Goal: Task Accomplishment & Management: Manage account settings

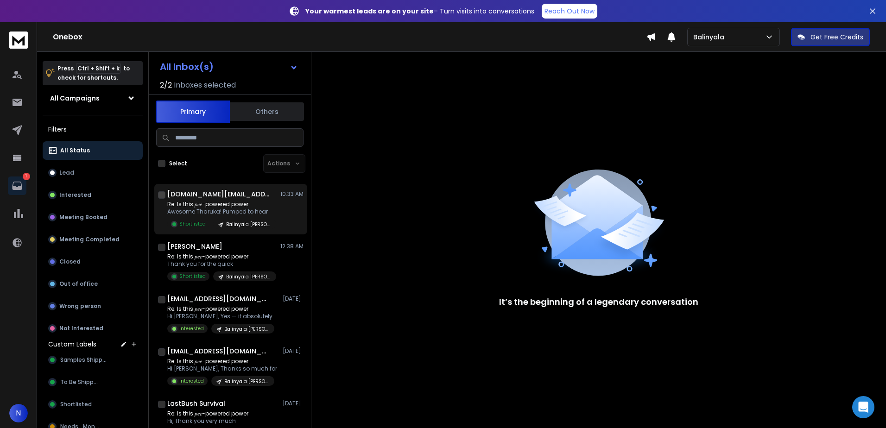
click at [250, 214] on p "Awesome Tharuka! Pumped to hear" at bounding box center [221, 211] width 109 height 7
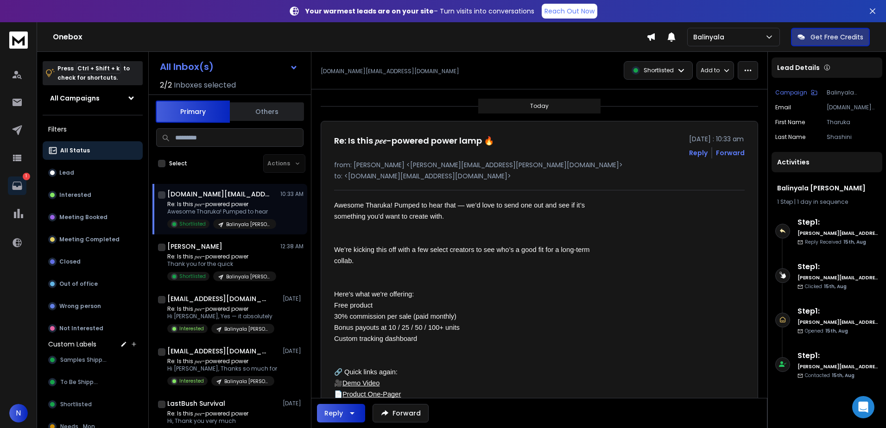
scroll to position [23, 0]
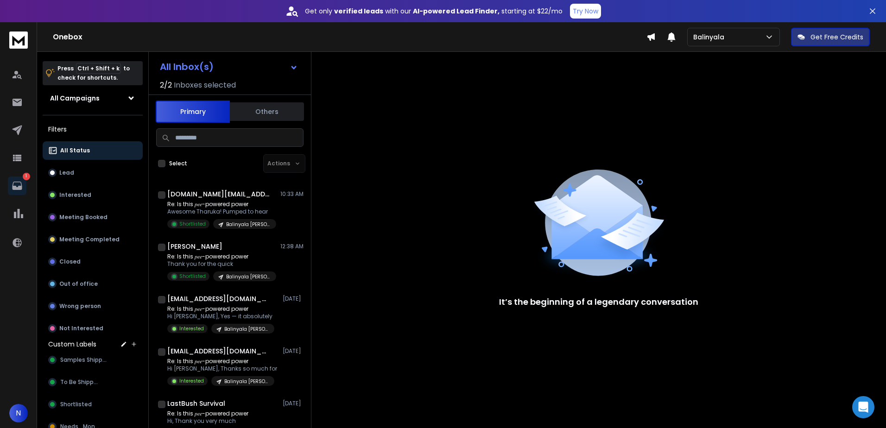
click at [89, 148] on button "All Status" at bounding box center [93, 150] width 100 height 19
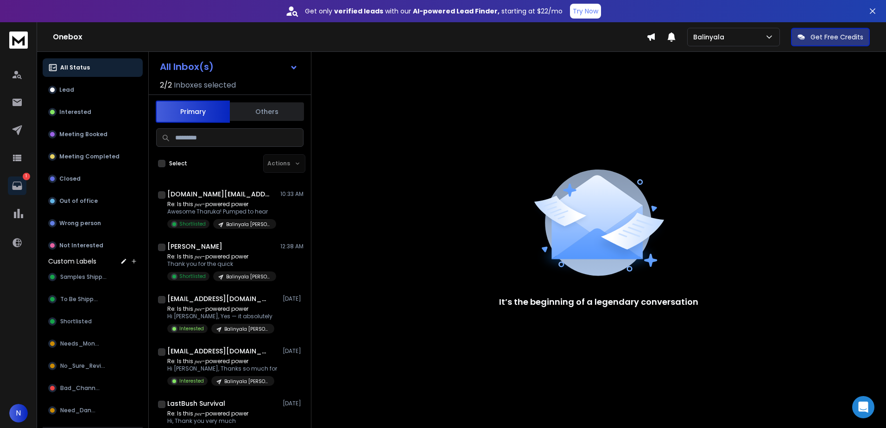
scroll to position [232, 0]
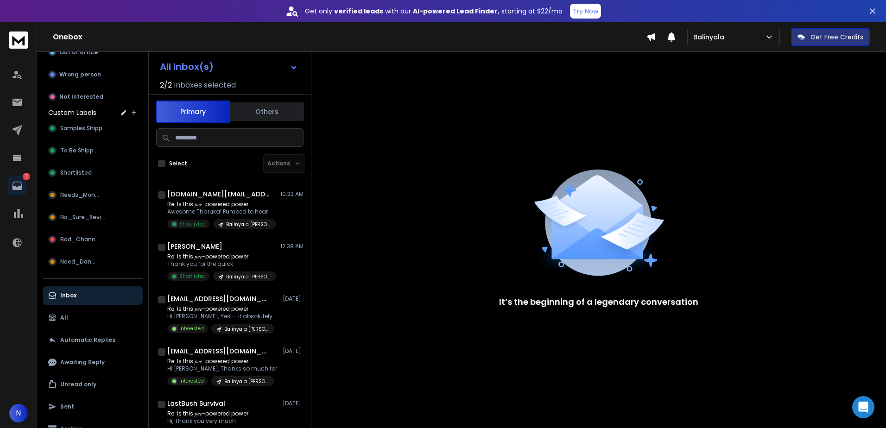
click at [83, 169] on div "Shortlisted" at bounding box center [70, 173] width 45 height 8
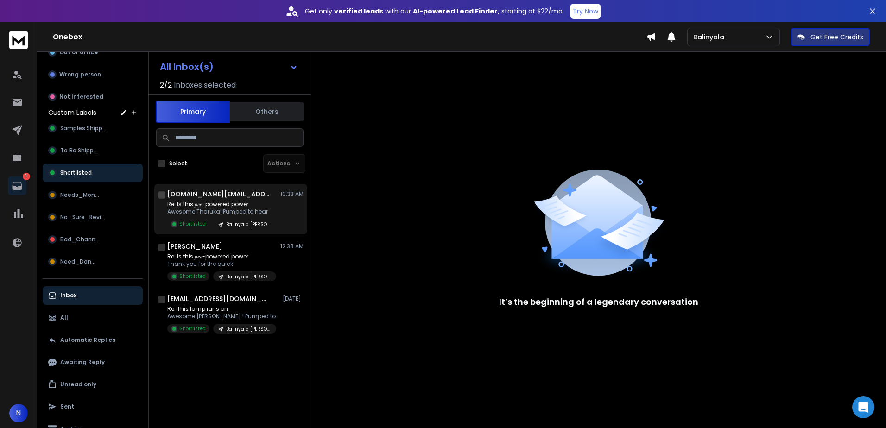
click at [241, 202] on p "Re: Is this 𝑝𝑒𝑒-powered power" at bounding box center [221, 204] width 109 height 7
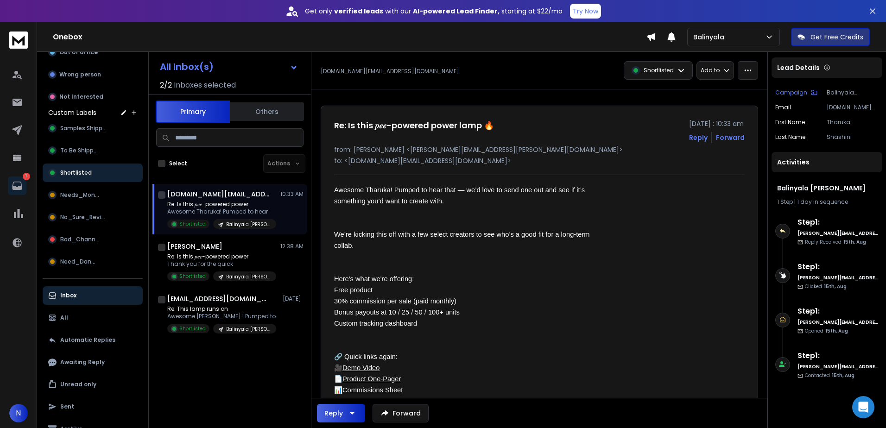
scroll to position [0, 0]
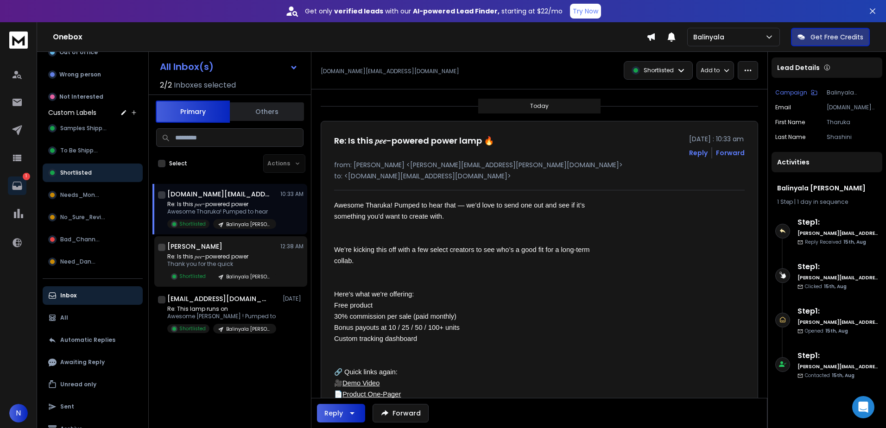
click at [214, 266] on p "Thank you for the quick" at bounding box center [221, 264] width 109 height 7
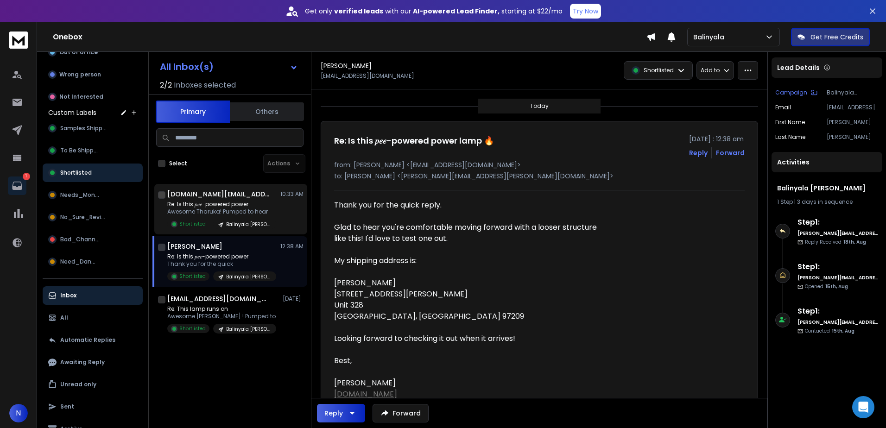
click at [263, 198] on div "[DOMAIN_NAME][EMAIL_ADDRESS][DOMAIN_NAME] 10:33 AM" at bounding box center [235, 194] width 136 height 9
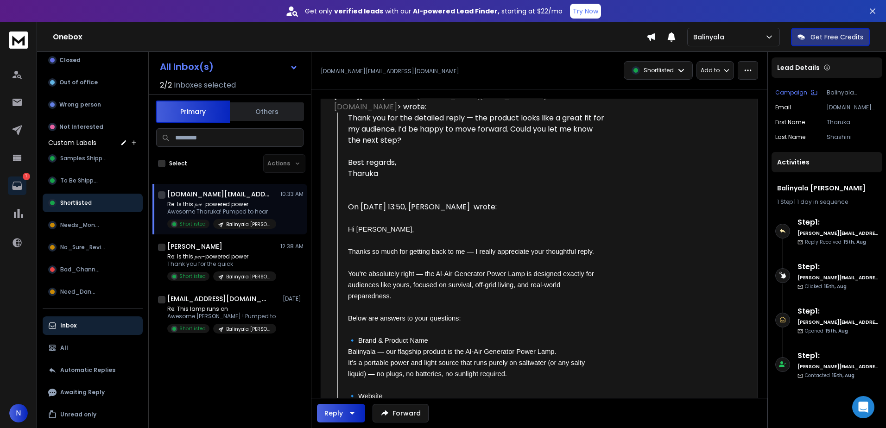
scroll to position [185, 0]
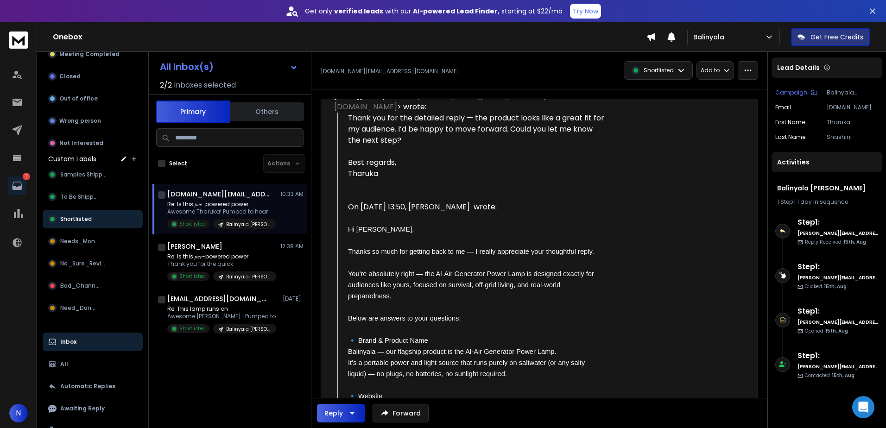
click at [90, 193] on span "To Be Shipped" at bounding box center [80, 196] width 40 height 7
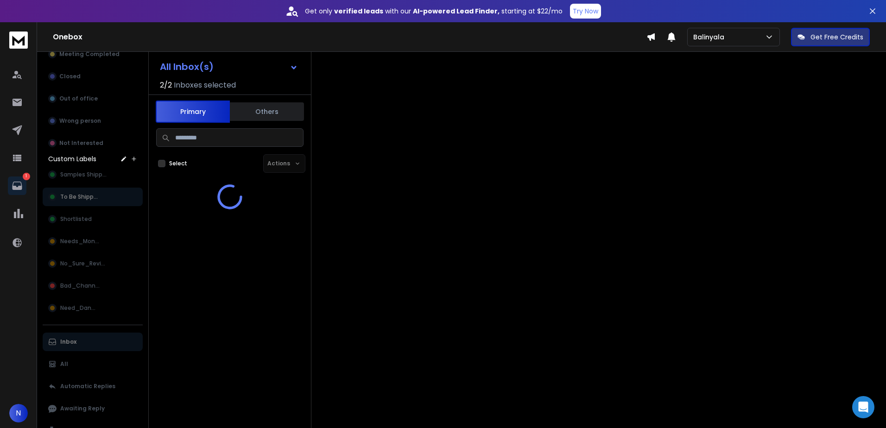
scroll to position [0, 0]
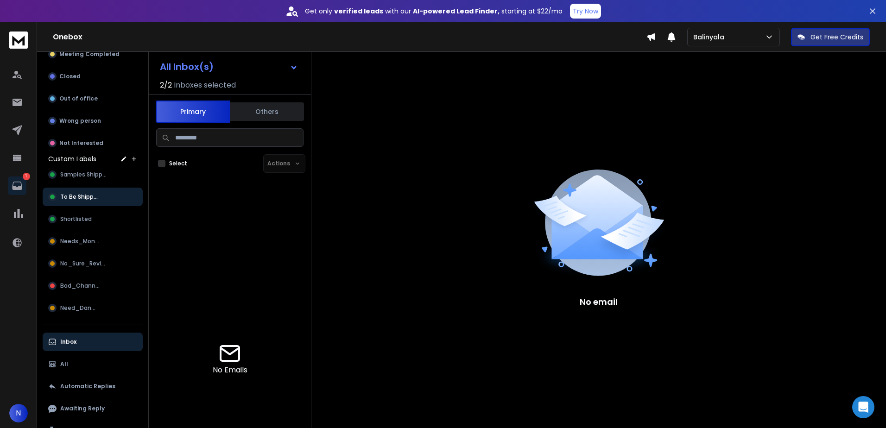
click at [72, 191] on button "To Be Shipped" at bounding box center [93, 197] width 100 height 19
click at [84, 217] on span "Shortlisted" at bounding box center [76, 219] width 32 height 7
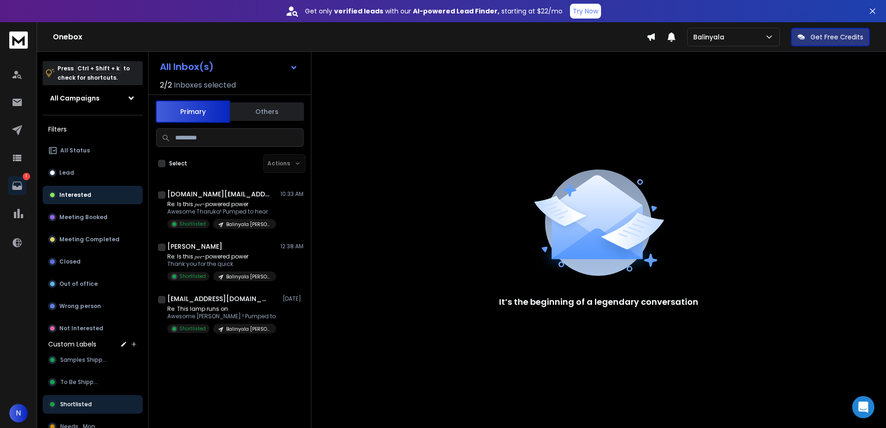
click at [101, 196] on button "Interested" at bounding box center [93, 195] width 100 height 19
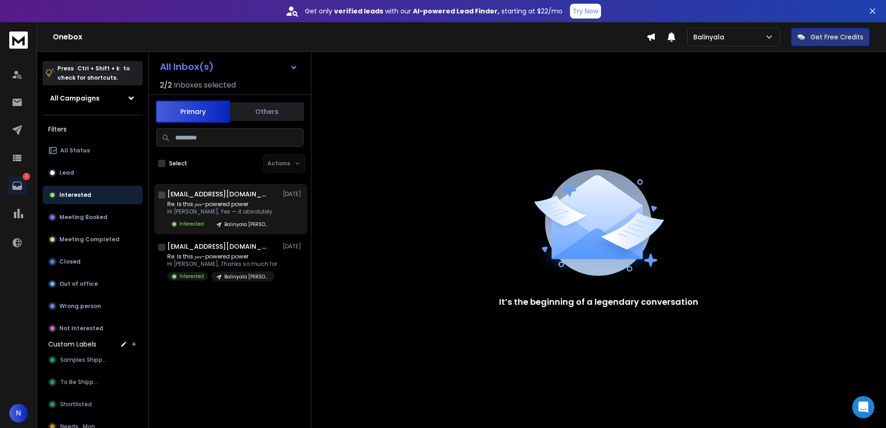
click at [242, 205] on p "Re: Is this 𝑝𝑒𝑒-powered power" at bounding box center [220, 204] width 107 height 7
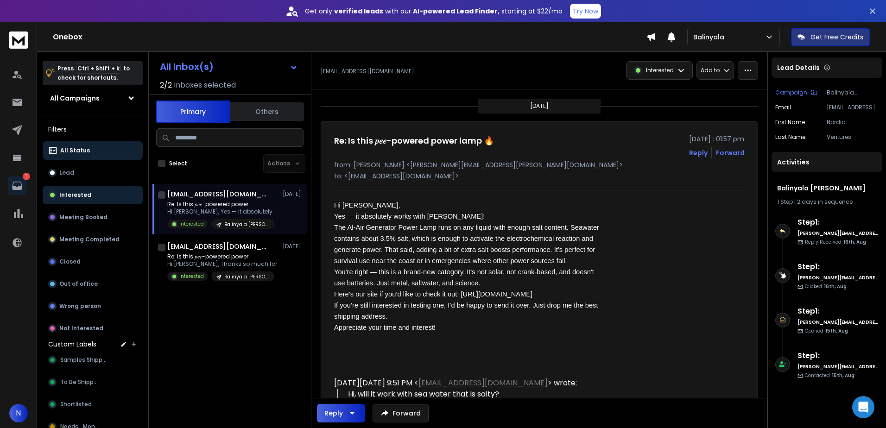
click at [89, 152] on button "All Status" at bounding box center [93, 150] width 100 height 19
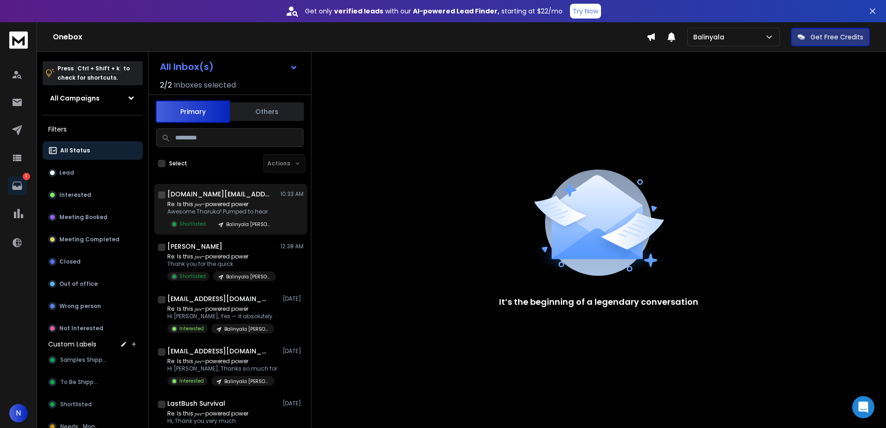
click at [232, 213] on p "Awesome Tharuka! Pumped to hear" at bounding box center [221, 211] width 109 height 7
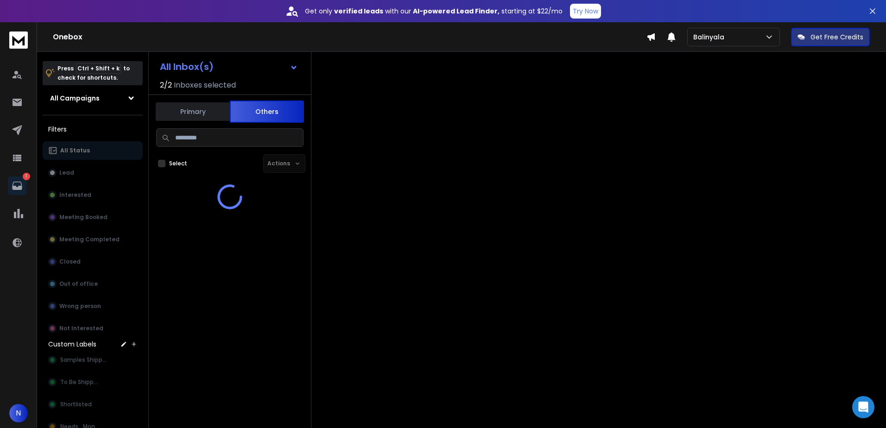
click at [266, 112] on button "Others" at bounding box center [267, 112] width 74 height 22
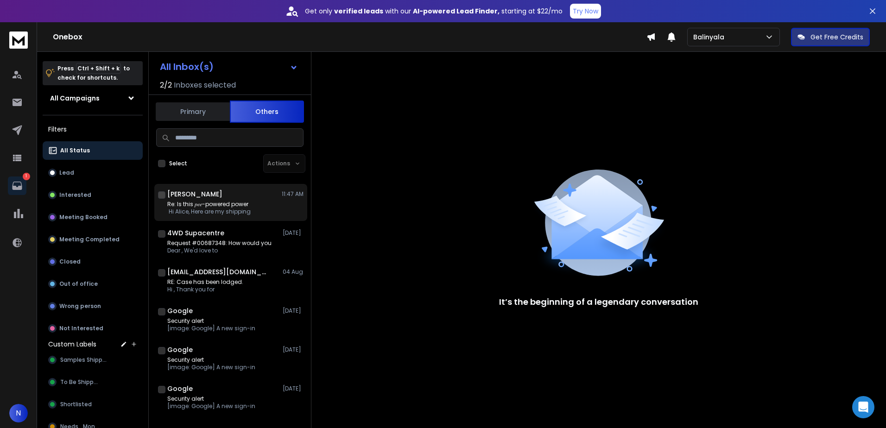
click at [242, 195] on div "[PERSON_NAME] 11:47 AM" at bounding box center [235, 194] width 136 height 9
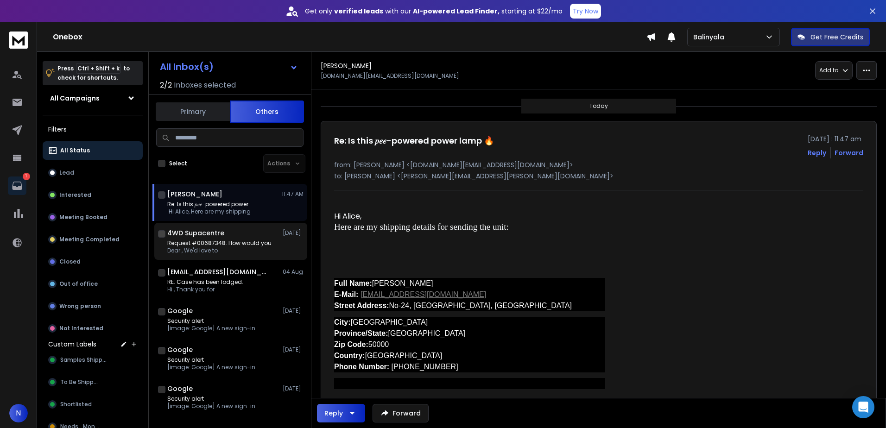
click at [238, 250] on p "Dear , We'd love to" at bounding box center [219, 250] width 104 height 7
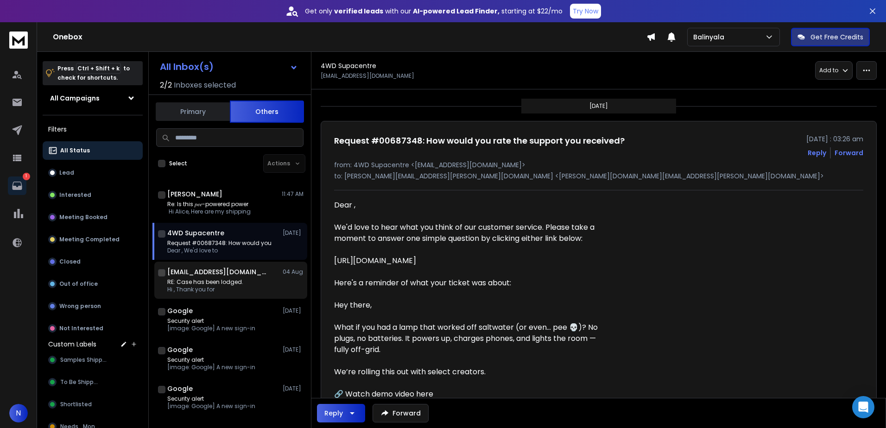
click at [230, 275] on h1 "[EMAIL_ADDRESS][DOMAIN_NAME]" at bounding box center [218, 272] width 102 height 9
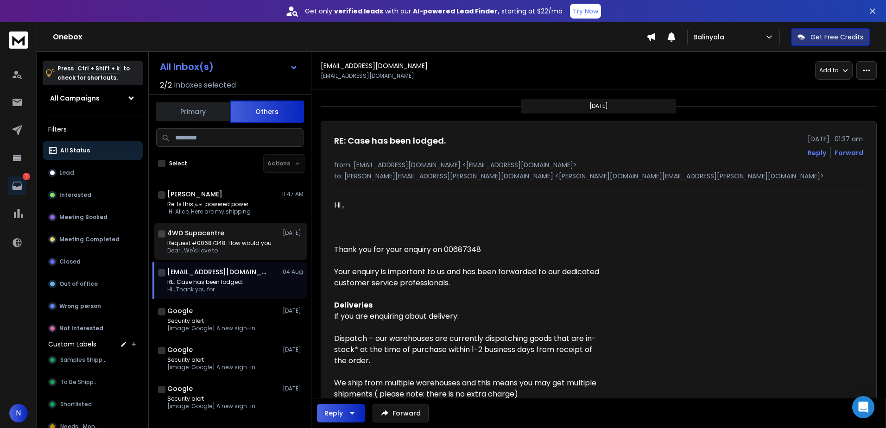
click at [238, 251] on p "Dear , We'd love to" at bounding box center [219, 250] width 104 height 7
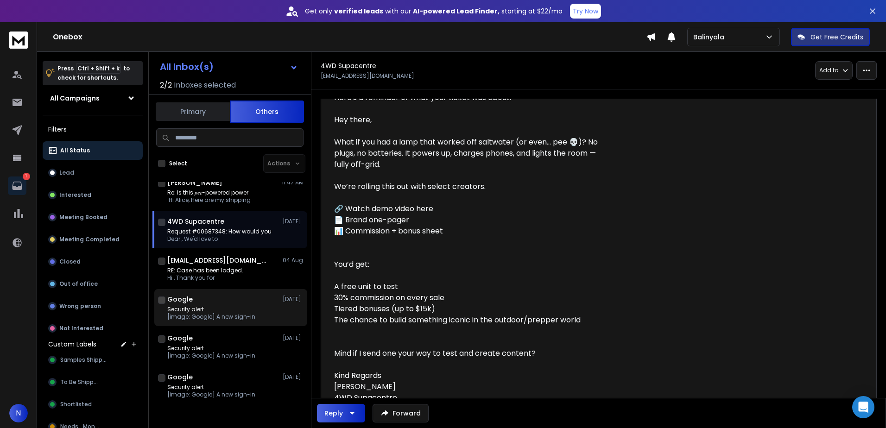
scroll to position [15, 0]
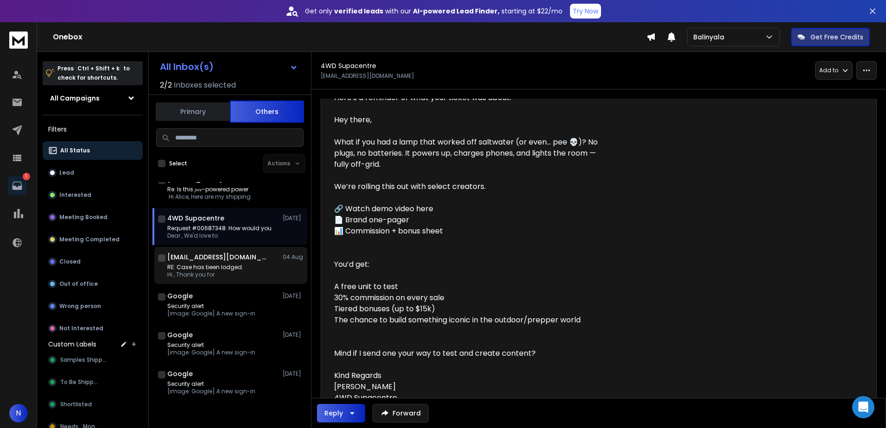
click at [242, 263] on div "[EMAIL_ADDRESS][DOMAIN_NAME] [DATE] RE: Case has been lodged. Hi , Thank you for" at bounding box center [235, 266] width 136 height 26
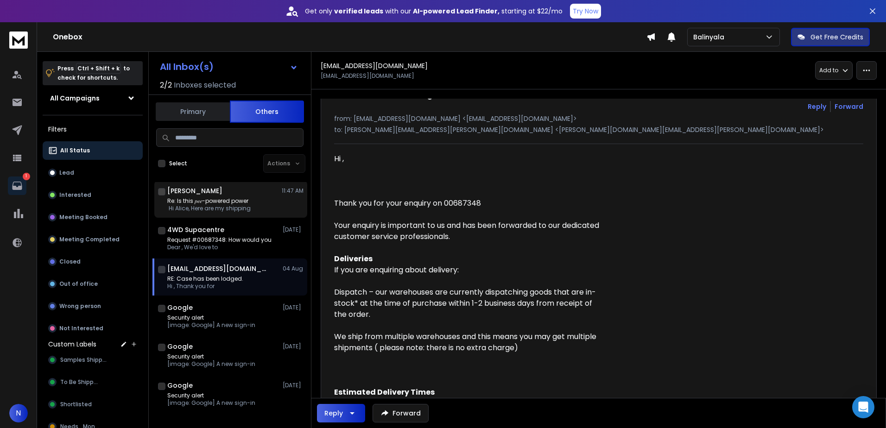
scroll to position [0, 0]
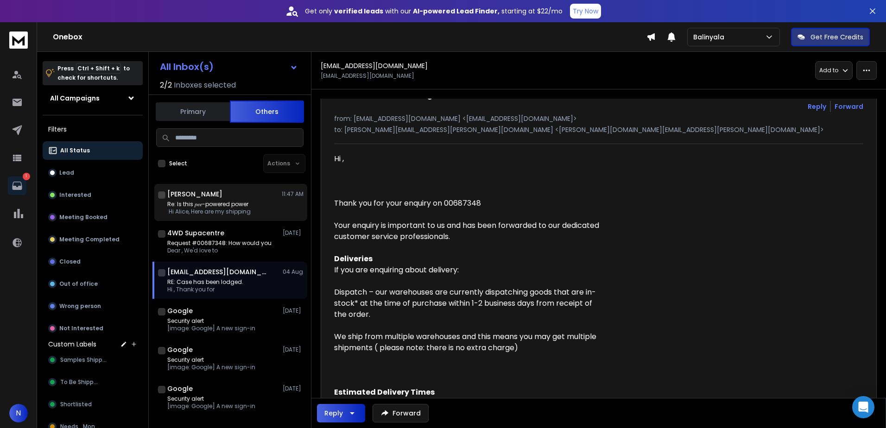
click at [241, 204] on p "Re: Is this 𝑝𝑒𝑒-powered power" at bounding box center [208, 204] width 83 height 7
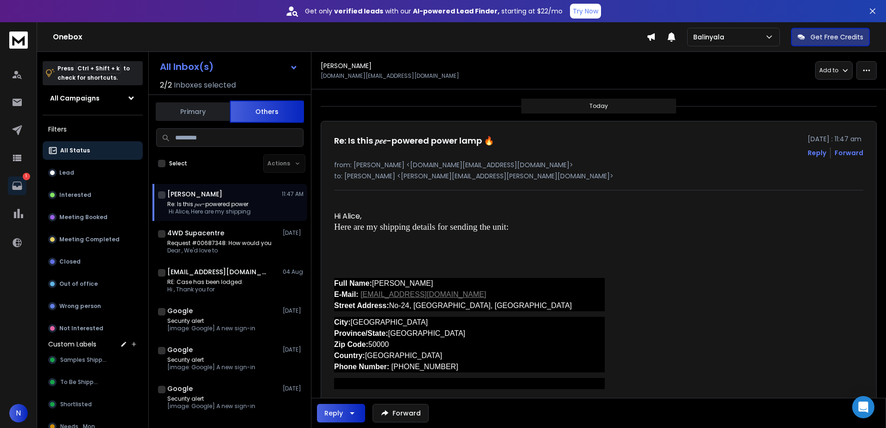
click at [838, 69] on div "Add to" at bounding box center [834, 71] width 37 height 18
click at [867, 73] on icon "button" at bounding box center [867, 70] width 8 height 8
click at [859, 138] on div "Attach Lead" at bounding box center [834, 135] width 51 height 9
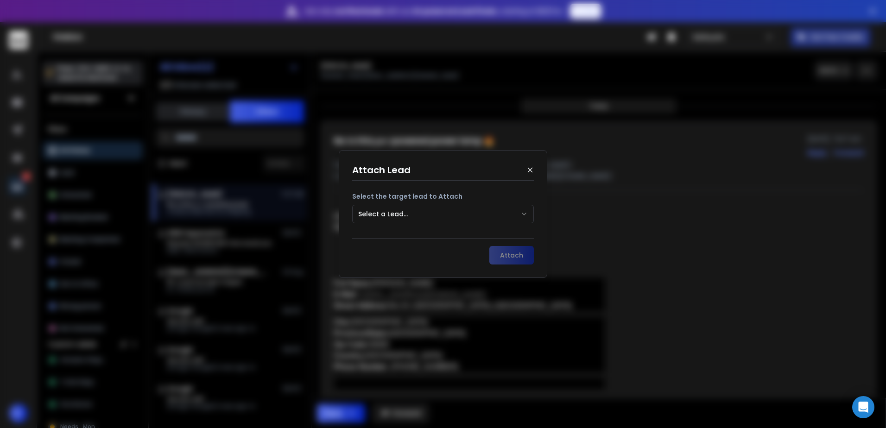
click at [528, 171] on icon at bounding box center [530, 169] width 7 height 7
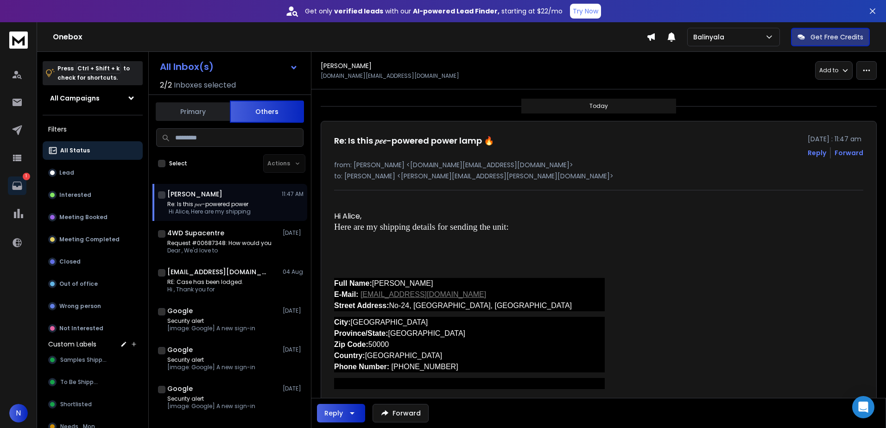
click at [839, 77] on div "Add to" at bounding box center [834, 71] width 37 height 18
click at [862, 93] on div "Campaign" at bounding box center [844, 91] width 45 height 9
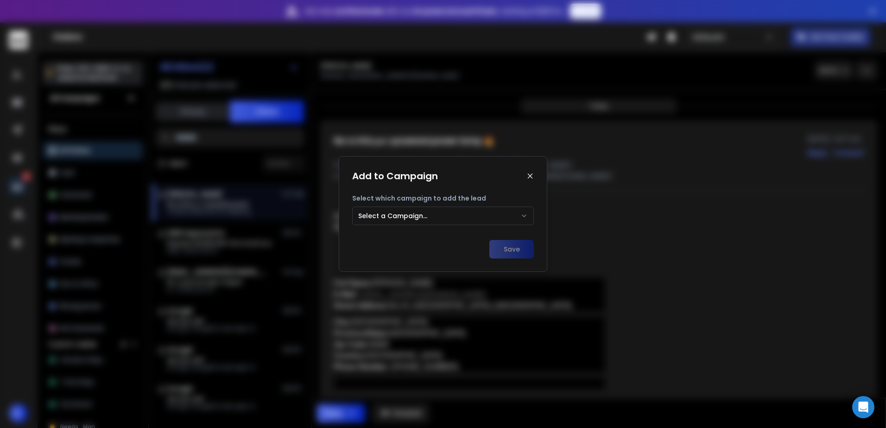
click at [474, 220] on button "Select a Campaign..." at bounding box center [443, 216] width 182 height 19
click at [532, 180] on div "Add to Campaign" at bounding box center [443, 176] width 182 height 13
click at [529, 175] on icon at bounding box center [530, 175] width 7 height 7
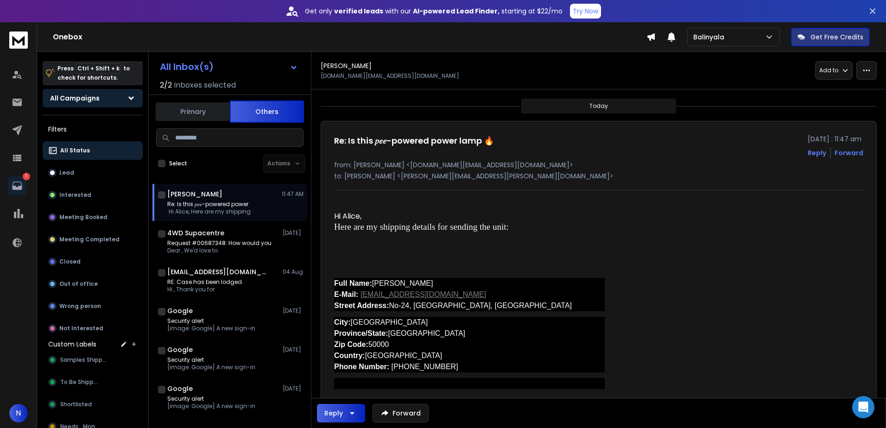
click at [133, 97] on button "All Campaigns" at bounding box center [93, 98] width 100 height 19
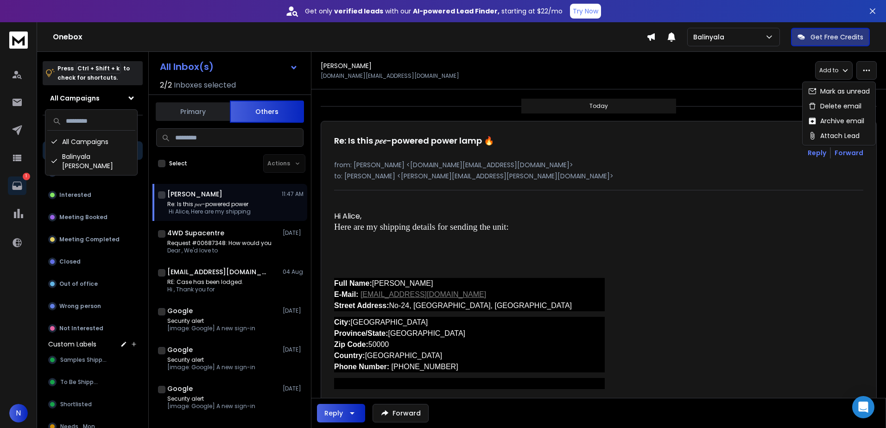
click at [867, 67] on icon "button" at bounding box center [867, 70] width 8 height 8
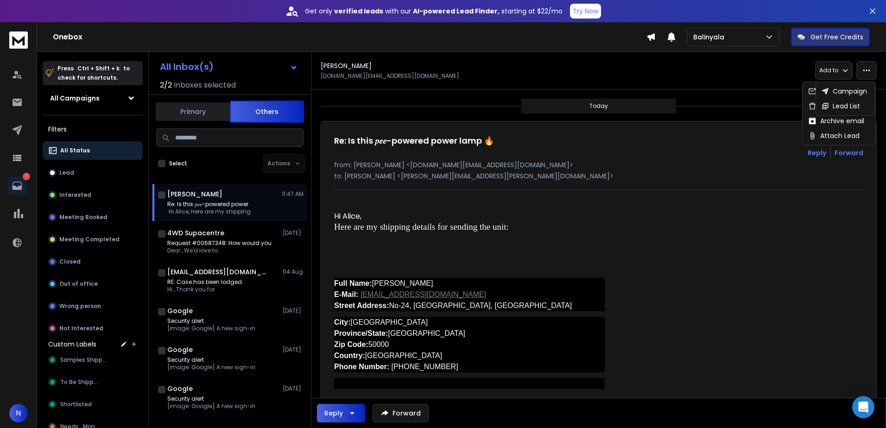
click at [831, 76] on div "Add to" at bounding box center [834, 71] width 37 height 18
click at [848, 92] on div "Campaign" at bounding box center [844, 91] width 45 height 9
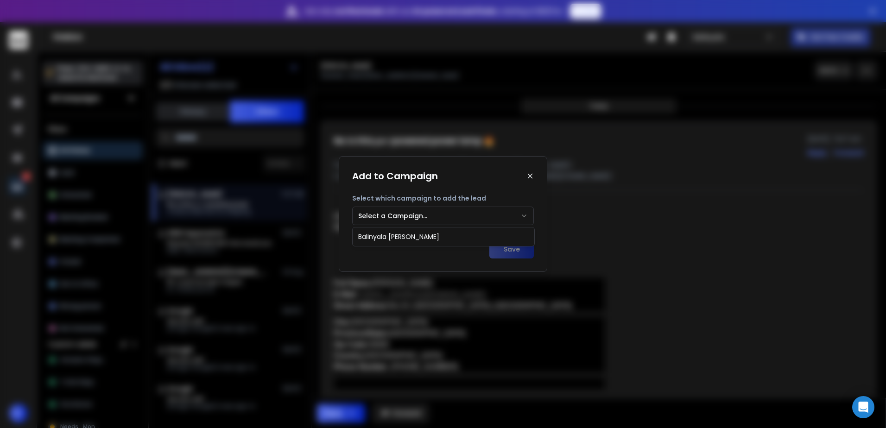
click at [482, 215] on button "Select a Campaign..." at bounding box center [443, 216] width 182 height 19
drag, startPoint x: 446, startPoint y: 238, endPoint x: 474, endPoint y: 248, distance: 30.2
click at [516, 248] on button "Save" at bounding box center [512, 249] width 45 height 19
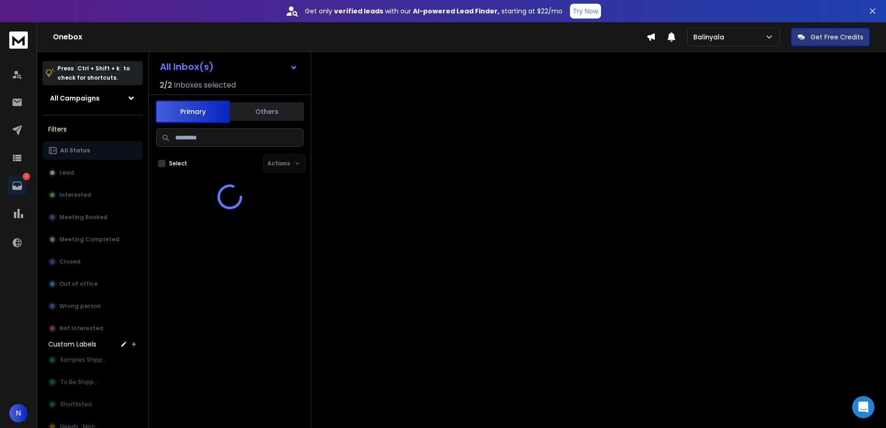
click at [194, 108] on button "Primary" at bounding box center [193, 112] width 74 height 22
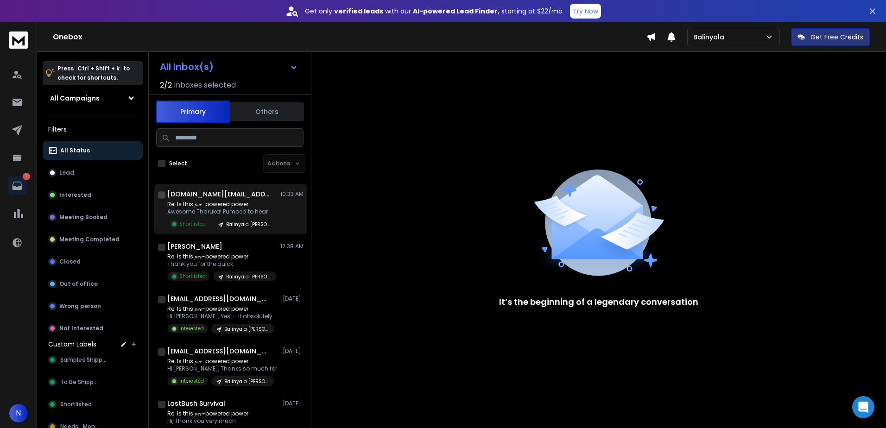
click at [238, 197] on h1 "[DOMAIN_NAME][EMAIL_ADDRESS][DOMAIN_NAME]" at bounding box center [218, 194] width 102 height 9
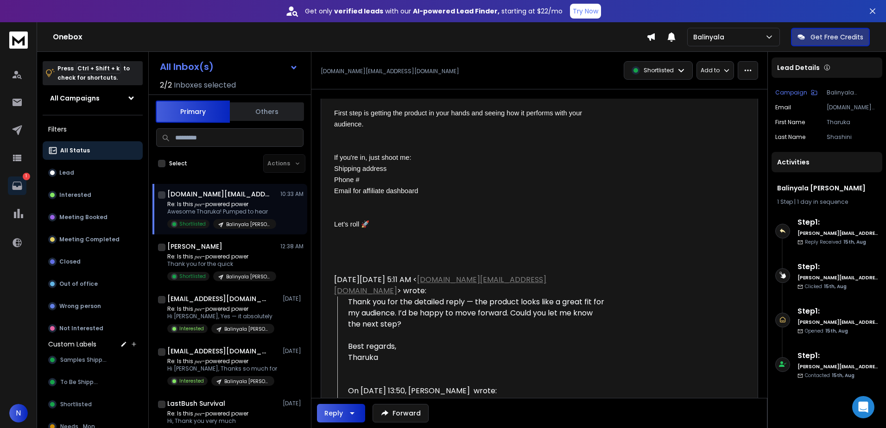
scroll to position [139, 0]
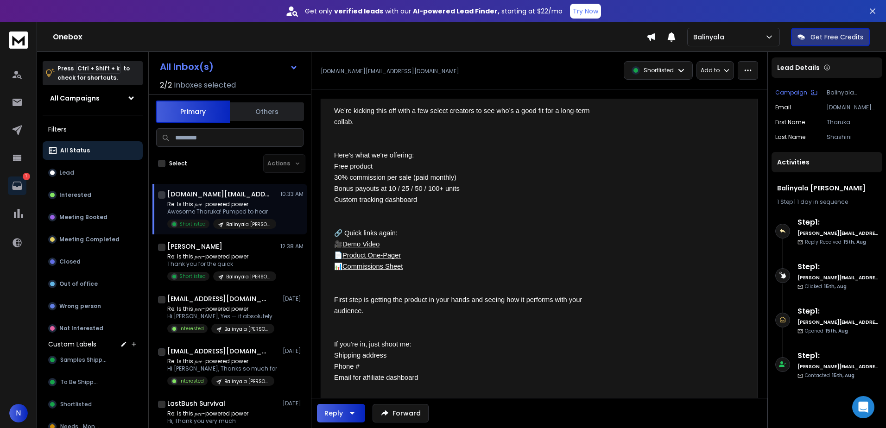
click at [280, 112] on button "Others" at bounding box center [267, 112] width 74 height 20
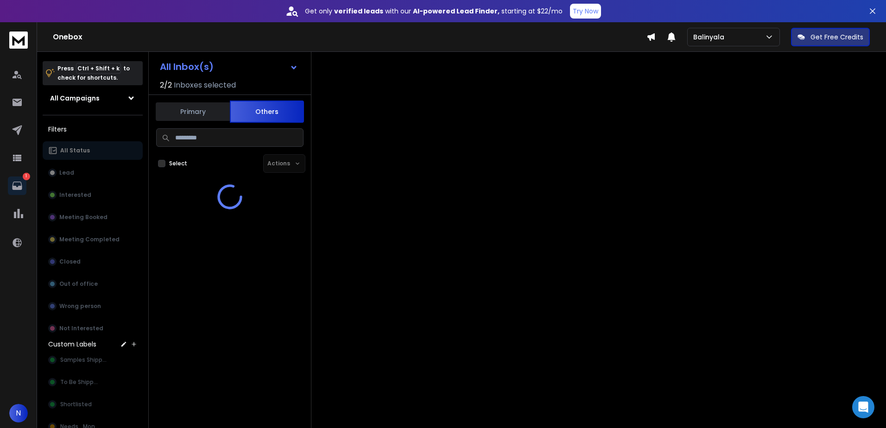
scroll to position [0, 0]
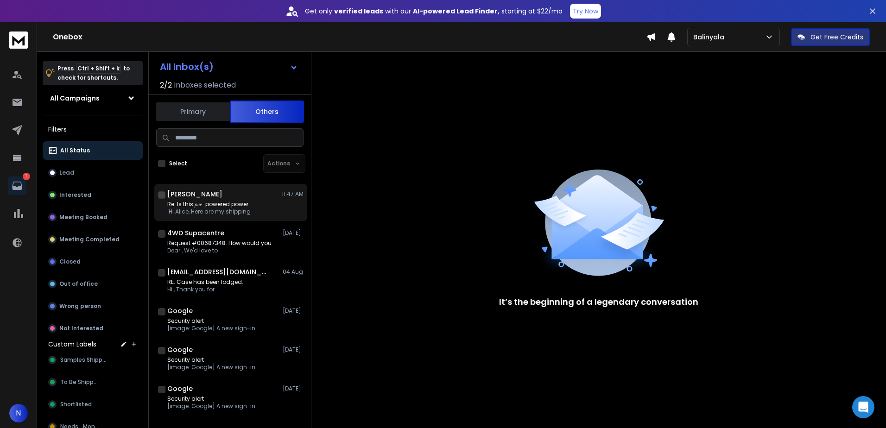
click at [261, 210] on div "Re: Is this 𝑝𝑒𝑒-powered power ﻿ ﻿Hi [PERSON_NAME], Here are my shipping" at bounding box center [235, 208] width 136 height 15
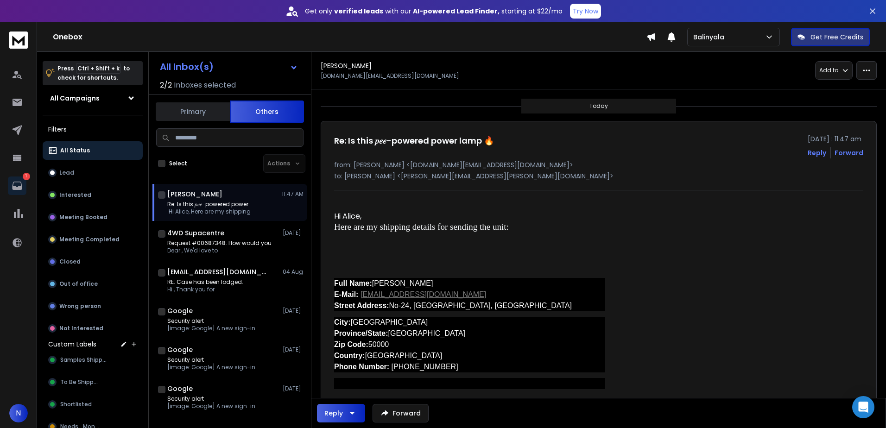
click at [859, 74] on button "button" at bounding box center [867, 70] width 20 height 19
click at [747, 180] on p "to: [PERSON_NAME] <[PERSON_NAME][EMAIL_ADDRESS][PERSON_NAME][DOMAIN_NAME]>" at bounding box center [598, 176] width 529 height 9
click at [820, 71] on div "Add to" at bounding box center [834, 71] width 37 height 18
click at [197, 115] on button "Primary" at bounding box center [193, 112] width 74 height 20
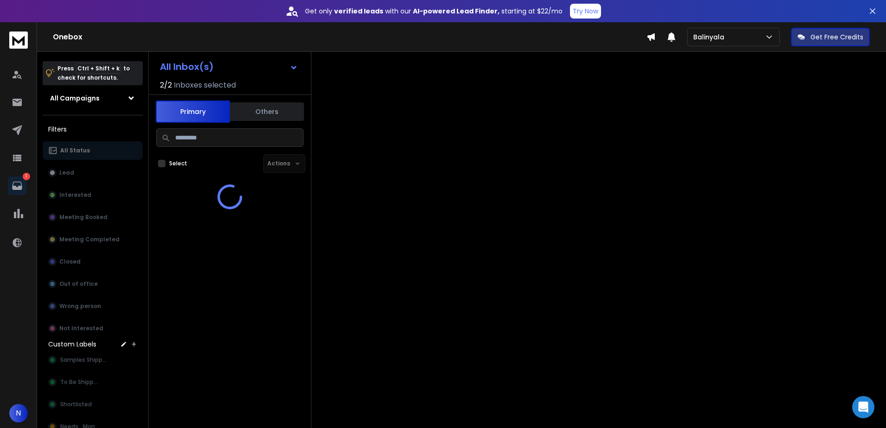
click at [255, 112] on button "Others" at bounding box center [267, 112] width 74 height 20
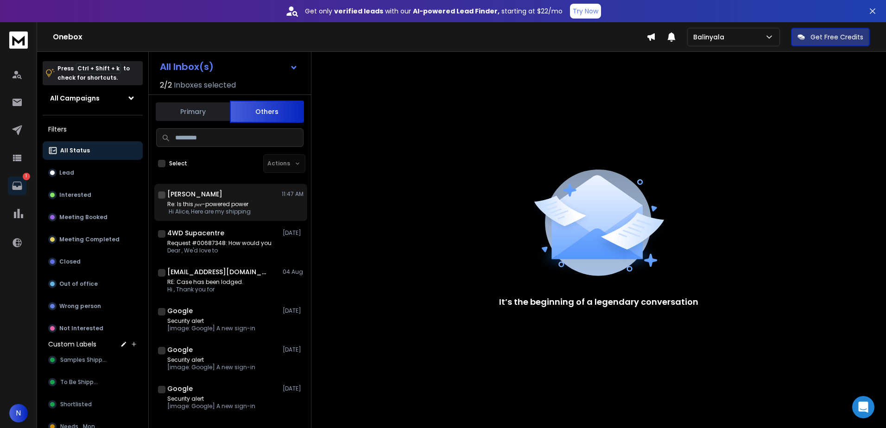
click at [161, 193] on button "button" at bounding box center [161, 194] width 7 height 7
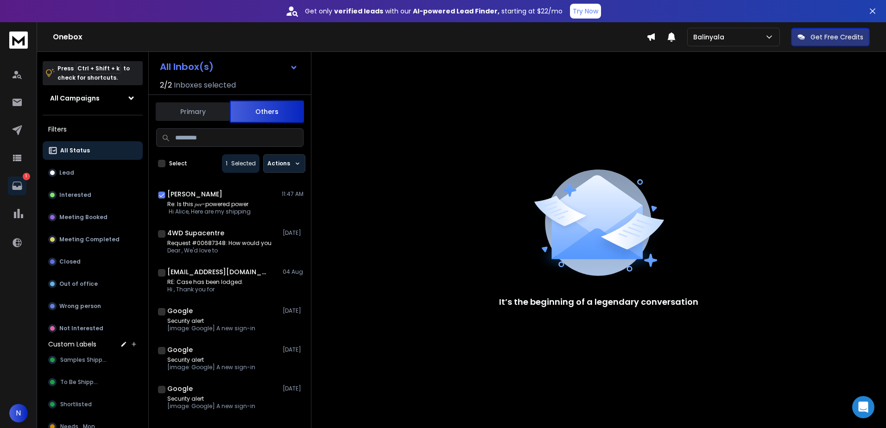
click at [286, 167] on button "Actions" at bounding box center [284, 163] width 42 height 19
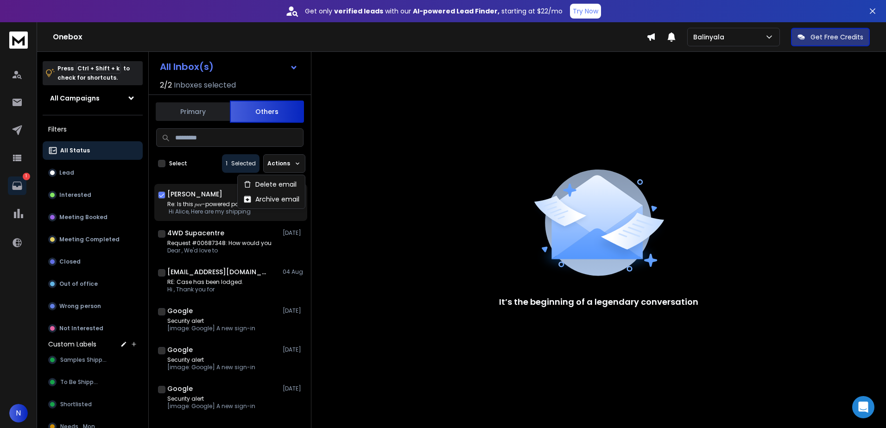
click at [206, 204] on p "Re: Is this 𝑝𝑒𝑒-powered power" at bounding box center [208, 204] width 83 height 7
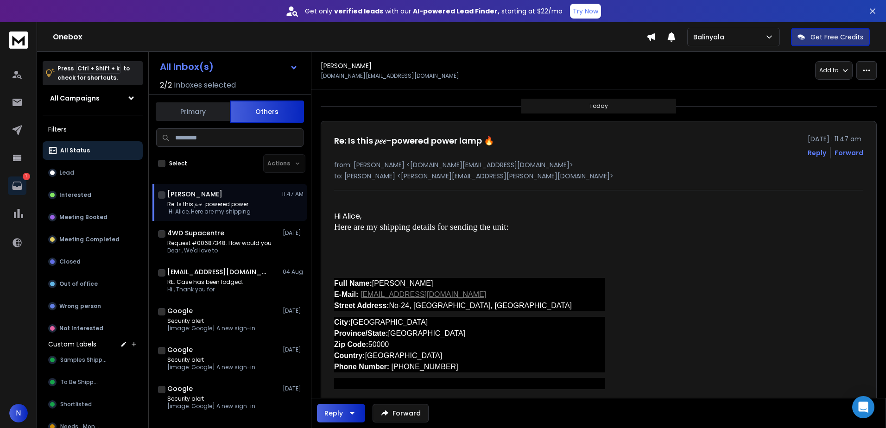
drag, startPoint x: 217, startPoint y: 204, endPoint x: 192, endPoint y: 203, distance: 25.0
click at [192, 203] on p "Re: Is this 𝑝𝑒𝑒-powered power" at bounding box center [208, 204] width 83 height 7
drag, startPoint x: 192, startPoint y: 203, endPoint x: 210, endPoint y: 201, distance: 18.7
click at [209, 203] on p "Re: Is this 𝑝𝑒𝑒-powered power" at bounding box center [208, 204] width 83 height 7
drag, startPoint x: 210, startPoint y: 201, endPoint x: 356, endPoint y: 191, distance: 145.5
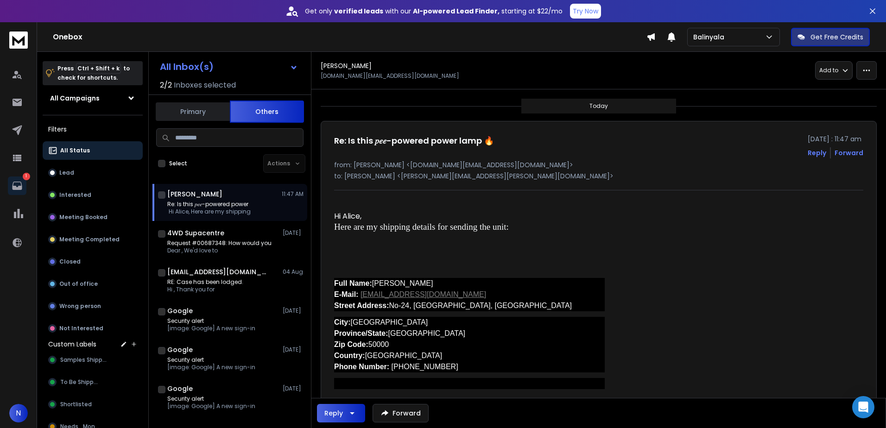
drag, startPoint x: 417, startPoint y: 164, endPoint x: 489, endPoint y: 166, distance: 71.9
click at [489, 166] on p "from: [PERSON_NAME] <[DOMAIN_NAME][EMAIL_ADDRESS][DOMAIN_NAME]>" at bounding box center [598, 164] width 529 height 9
copy p "[DOMAIN_NAME][EMAIL_ADDRESS][DOMAIN_NAME]"
